Goal: Communication & Community: Answer question/provide support

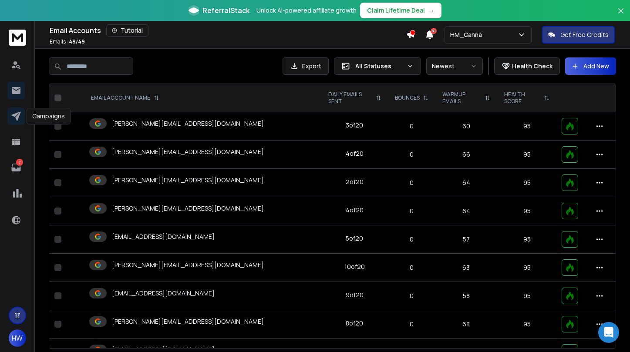
click at [20, 120] on icon at bounding box center [16, 116] width 10 height 10
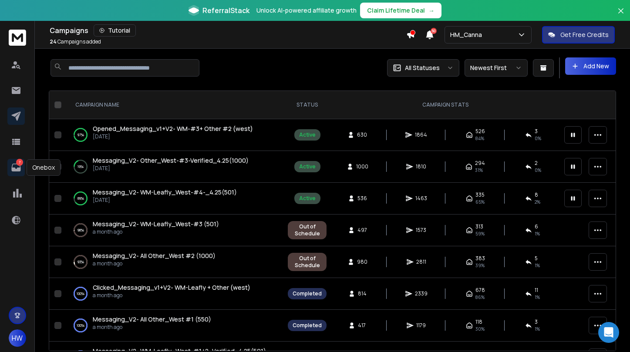
click at [18, 170] on icon at bounding box center [15, 168] width 9 height 8
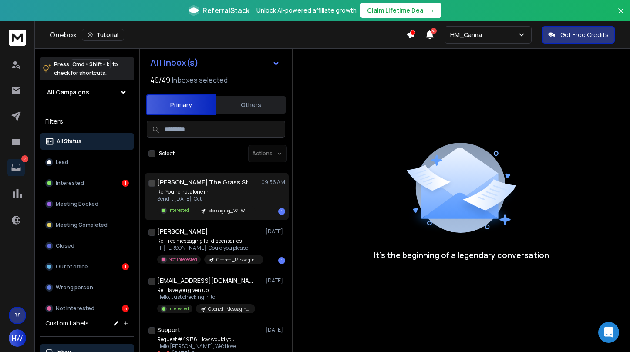
click at [209, 190] on p "Re: You’re not alone in" at bounding box center [206, 192] width 98 height 7
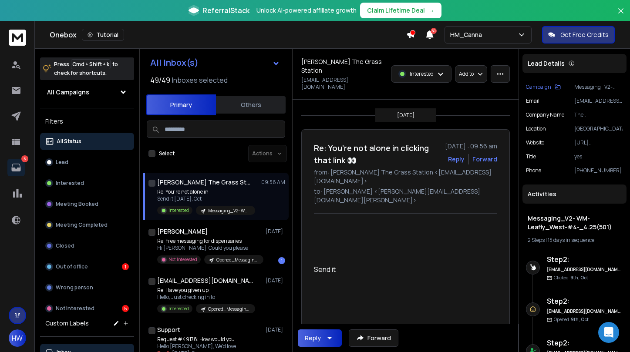
click at [330, 335] on icon "button" at bounding box center [329, 338] width 10 height 10
click at [327, 298] on p "Reply" at bounding box center [321, 298] width 16 height 9
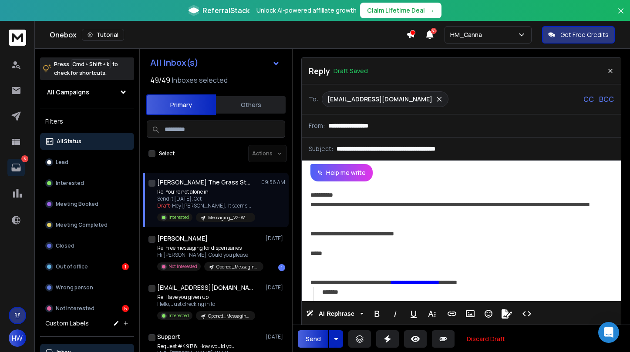
click at [314, 341] on button "Send" at bounding box center [313, 338] width 30 height 17
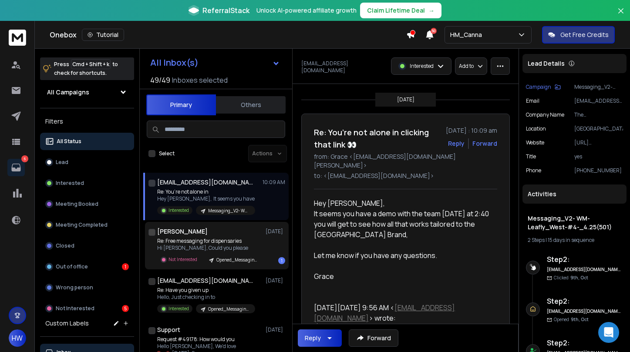
click at [219, 245] on p "Hi Lucas, Could you please" at bounding box center [209, 248] width 104 height 7
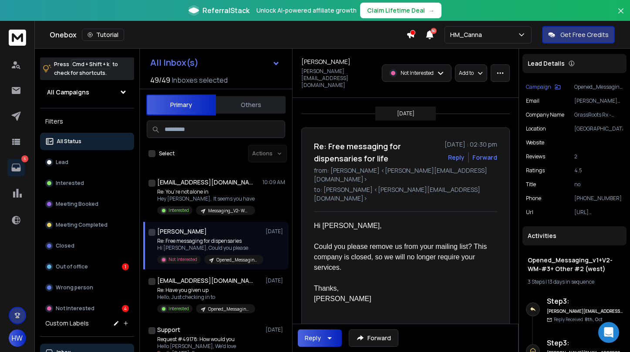
click at [151, 232] on button "button" at bounding box center [151, 232] width 7 height 7
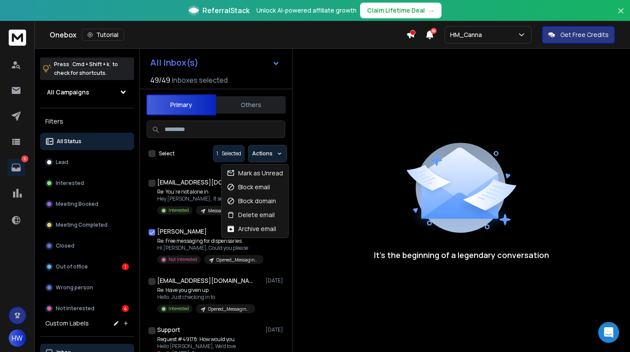
click at [279, 153] on icon "button" at bounding box center [279, 153] width 7 height 7
click at [266, 186] on div "Block email" at bounding box center [248, 187] width 43 height 9
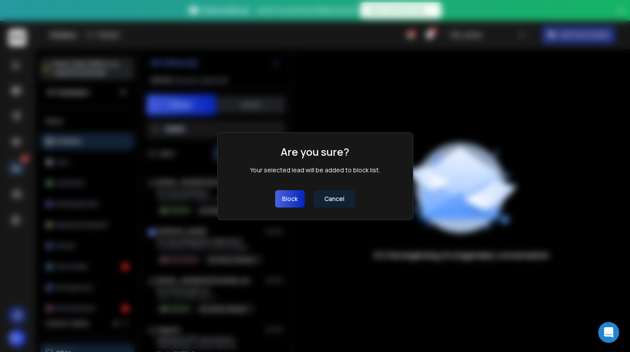
click at [283, 198] on p "Block" at bounding box center [290, 199] width 16 height 9
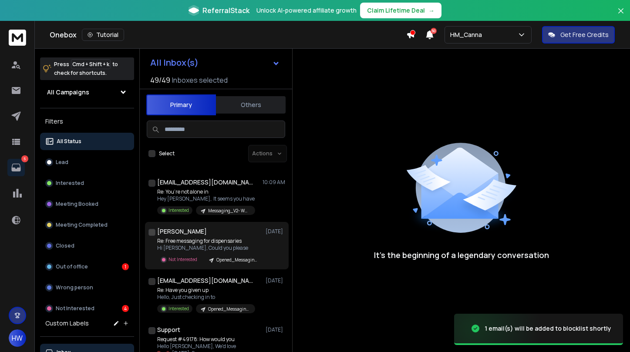
click at [152, 231] on button "button" at bounding box center [151, 232] width 7 height 7
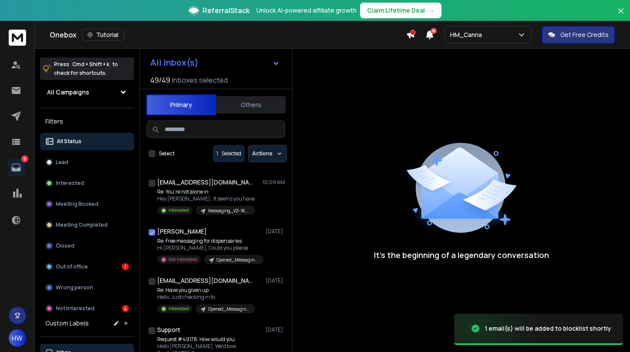
click at [277, 153] on icon "button" at bounding box center [279, 153] width 7 height 7
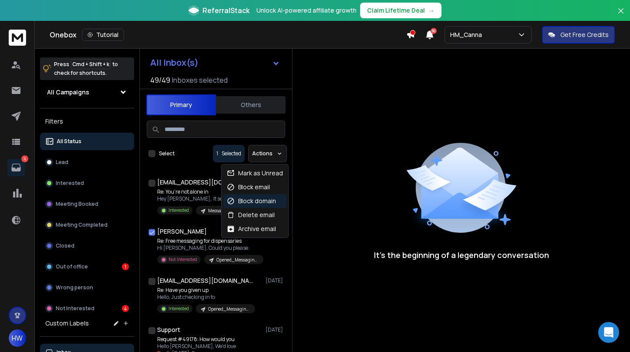
click at [265, 199] on div "Block domain" at bounding box center [251, 201] width 49 height 9
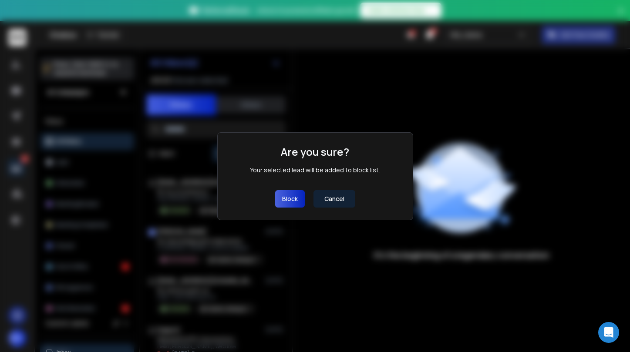
click at [291, 200] on p "Block" at bounding box center [290, 199] width 16 height 9
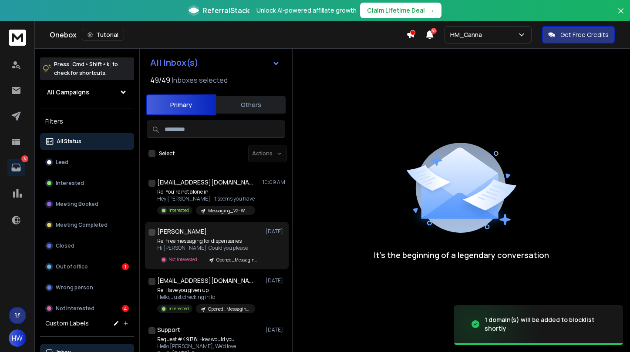
click at [152, 230] on button "button" at bounding box center [151, 232] width 7 height 7
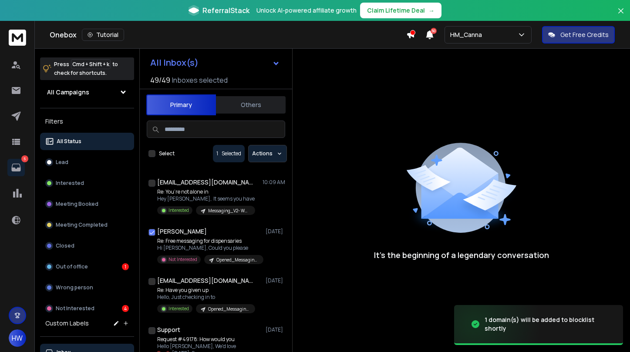
click at [275, 152] on button "Actions" at bounding box center [267, 153] width 39 height 17
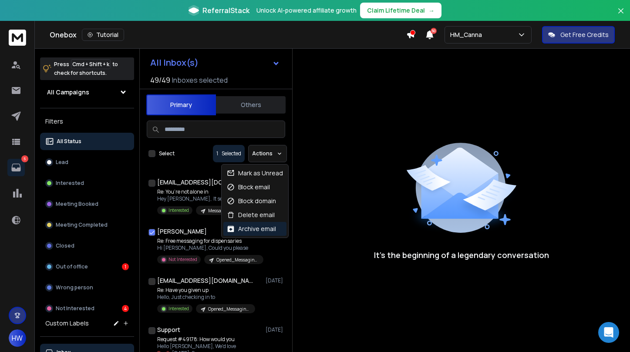
click at [260, 227] on div "Archive email" at bounding box center [251, 229] width 49 height 9
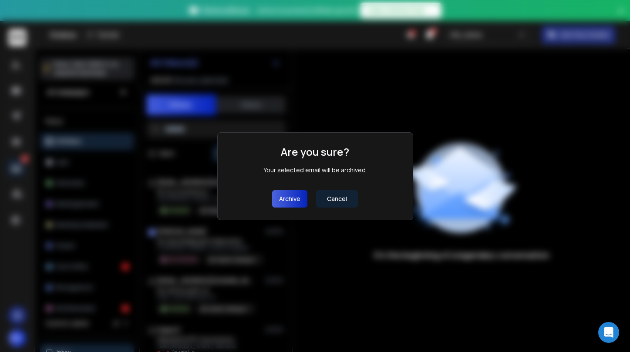
click at [278, 199] on button "archive" at bounding box center [289, 198] width 35 height 17
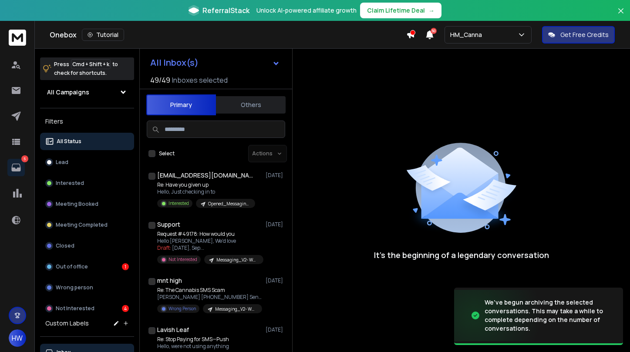
scroll to position [58, 0]
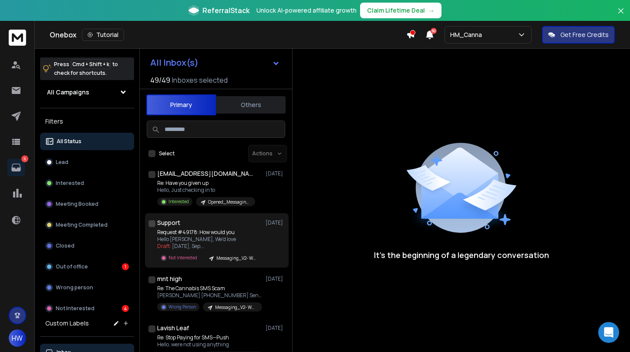
click at [152, 222] on button "button" at bounding box center [151, 223] width 7 height 7
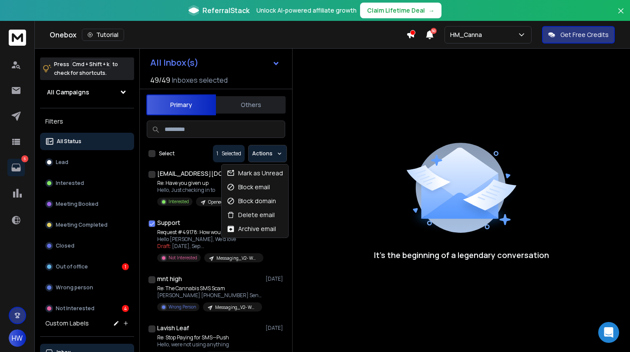
click at [278, 154] on icon "button" at bounding box center [279, 153] width 7 height 7
click at [266, 186] on div "Block email" at bounding box center [248, 187] width 43 height 9
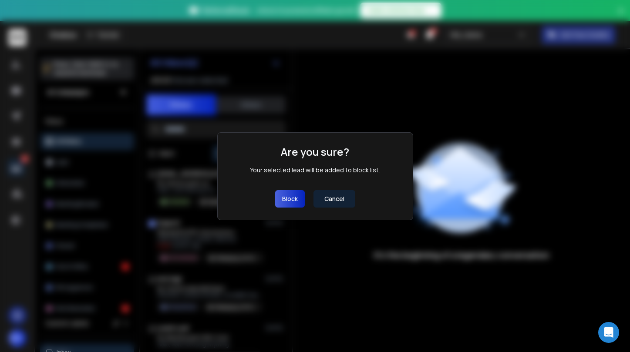
click at [288, 199] on p "Block" at bounding box center [290, 199] width 16 height 9
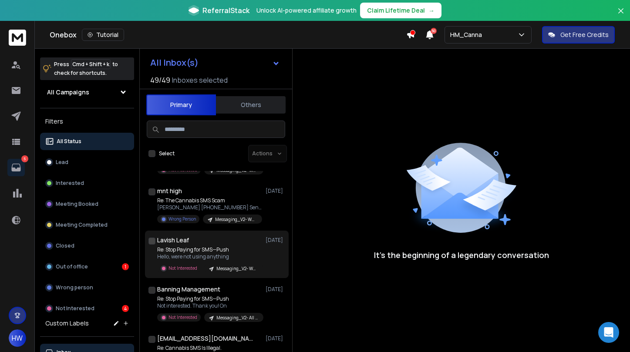
scroll to position [147, 0]
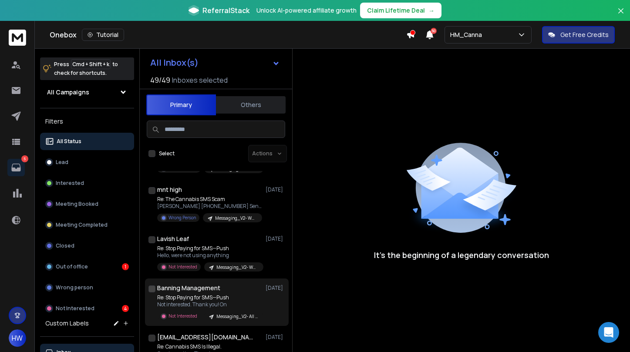
click at [219, 302] on p "Not interested. Thank you! On" at bounding box center [209, 304] width 104 height 7
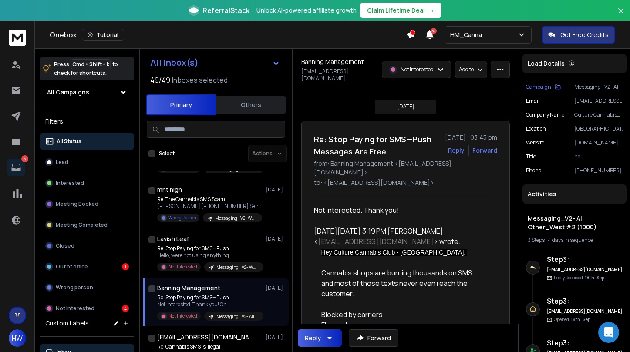
click at [444, 69] on icon at bounding box center [440, 69] width 7 height 7
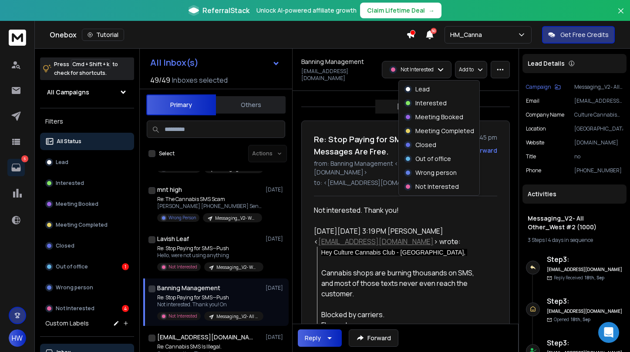
drag, startPoint x: 153, startPoint y: 290, endPoint x: 184, endPoint y: 280, distance: 32.8
click at [153, 290] on button "button" at bounding box center [151, 289] width 7 height 7
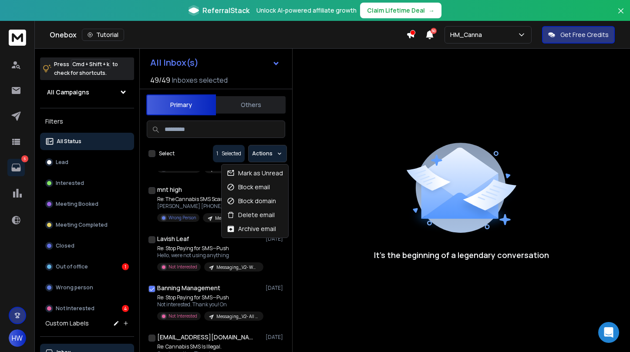
click at [277, 150] on icon "button" at bounding box center [279, 153] width 7 height 7
click at [266, 189] on div "Block email" at bounding box center [248, 187] width 43 height 9
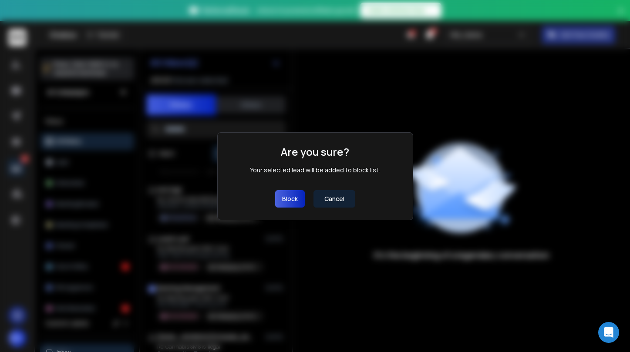
click at [283, 196] on p "Block" at bounding box center [290, 199] width 16 height 9
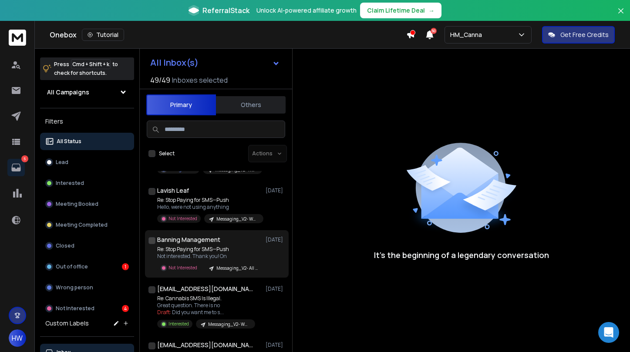
scroll to position [197, 0]
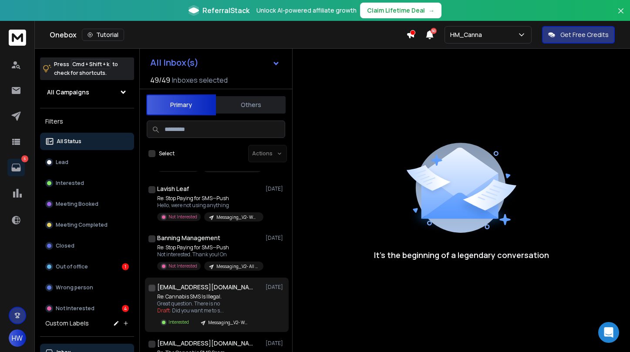
click at [216, 302] on p "Great question. There is no" at bounding box center [206, 303] width 98 height 7
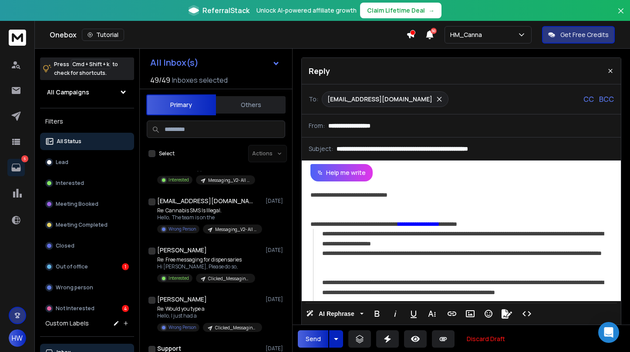
scroll to position [391, 0]
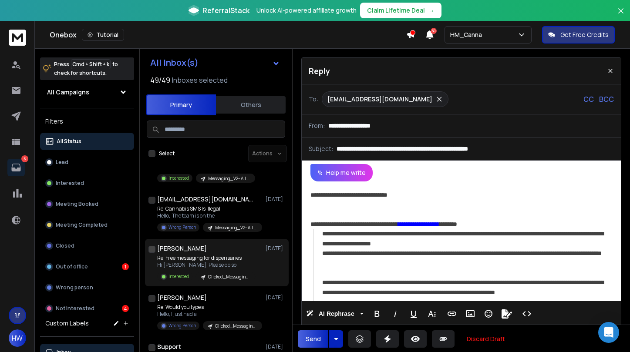
click at [206, 262] on p "Hi Grace, Please do so," at bounding box center [206, 265] width 98 height 7
